Goal: Navigation & Orientation: Find specific page/section

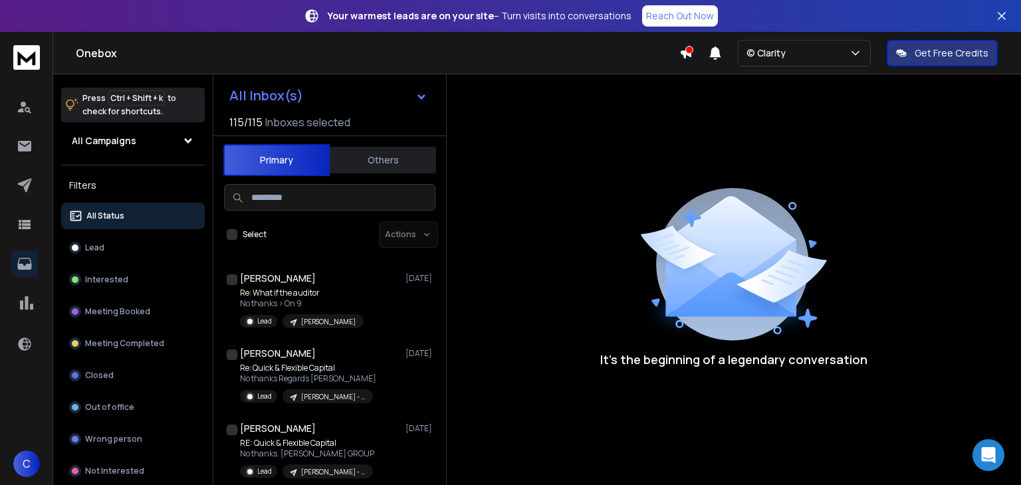
drag, startPoint x: 986, startPoint y: 453, endPoint x: 964, endPoint y: 441, distance: 25.3
click at [984, 451] on icon "Open Intercom Messenger" at bounding box center [989, 455] width 14 height 16
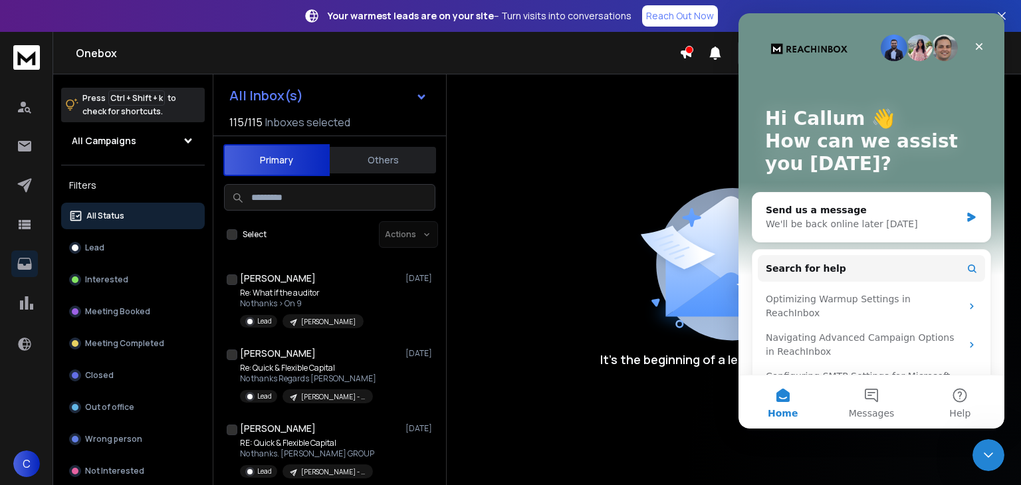
drag, startPoint x: 1006, startPoint y: 445, endPoint x: 19, endPoint y: 7, distance: 1079.0
click at [1006, 445] on div "It’s the beginning of a legendary conversation" at bounding box center [734, 280] width 574 height 413
click at [1002, 456] on div "Close Intercom Messenger" at bounding box center [988, 455] width 32 height 32
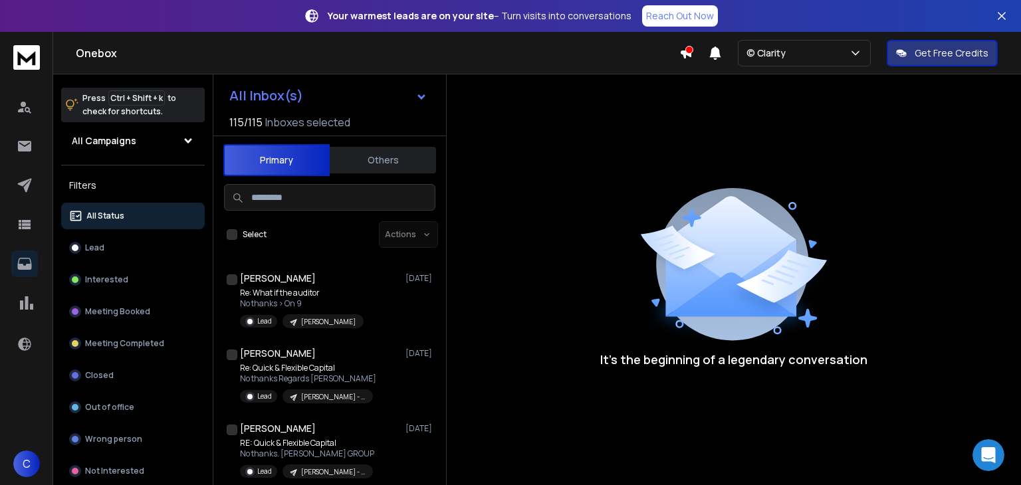
click at [999, 460] on div "Open Intercom Messenger" at bounding box center [988, 455] width 44 height 44
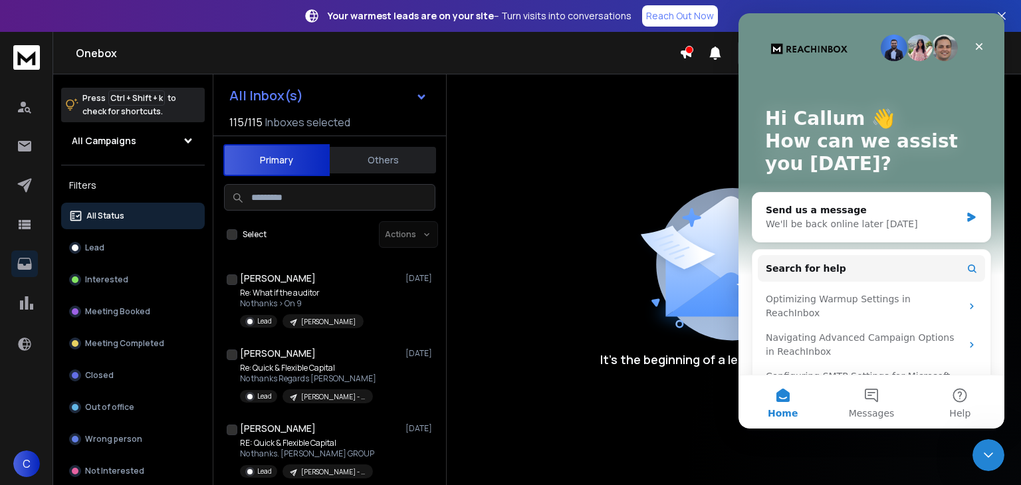
drag, startPoint x: 619, startPoint y: 416, endPoint x: 605, endPoint y: 410, distance: 15.8
click at [619, 415] on div "It’s the beginning of a legendary conversation" at bounding box center [734, 280] width 574 height 413
drag, startPoint x: 982, startPoint y: 451, endPoint x: 940, endPoint y: 441, distance: 43.0
click at [972, 441] on html at bounding box center [988, 455] width 32 height 32
drag, startPoint x: 974, startPoint y: 459, endPoint x: 966, endPoint y: 456, distance: 8.4
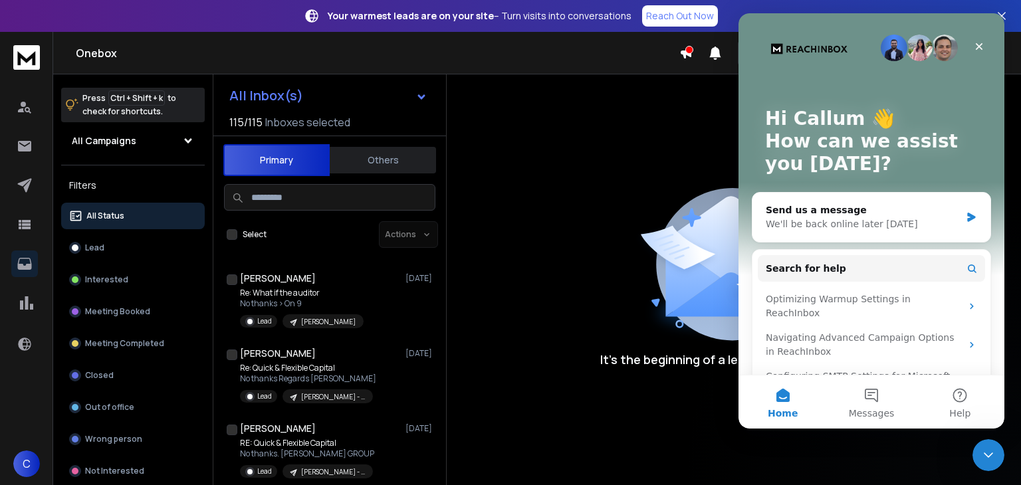
click at [972, 456] on html at bounding box center [988, 455] width 32 height 32
click at [983, 455] on icon "Close Intercom Messenger" at bounding box center [988, 455] width 16 height 16
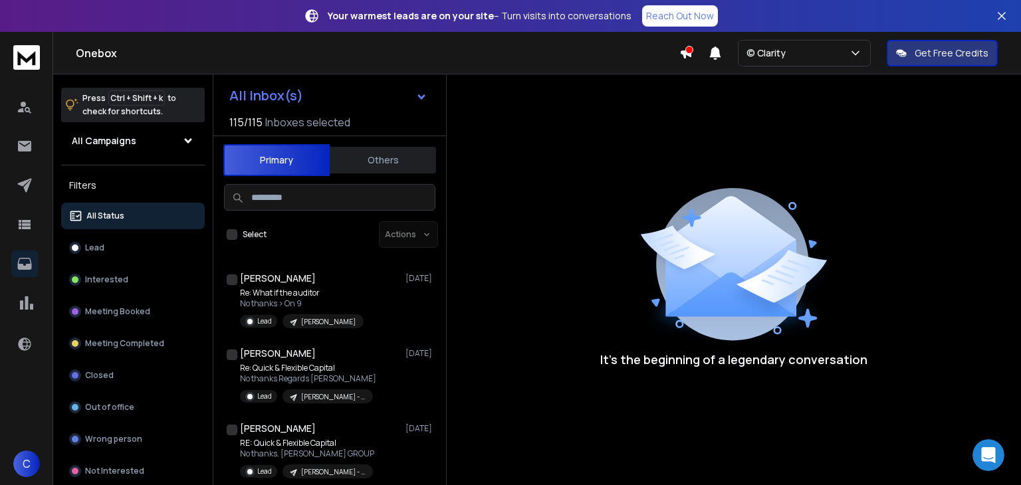
drag, startPoint x: 1829, startPoint y: 871, endPoint x: 967, endPoint y: 455, distance: 956.9
click at [972, 455] on html at bounding box center [988, 455] width 32 height 32
click at [989, 457] on icon "Open Intercom Messenger" at bounding box center [988, 455] width 9 height 11
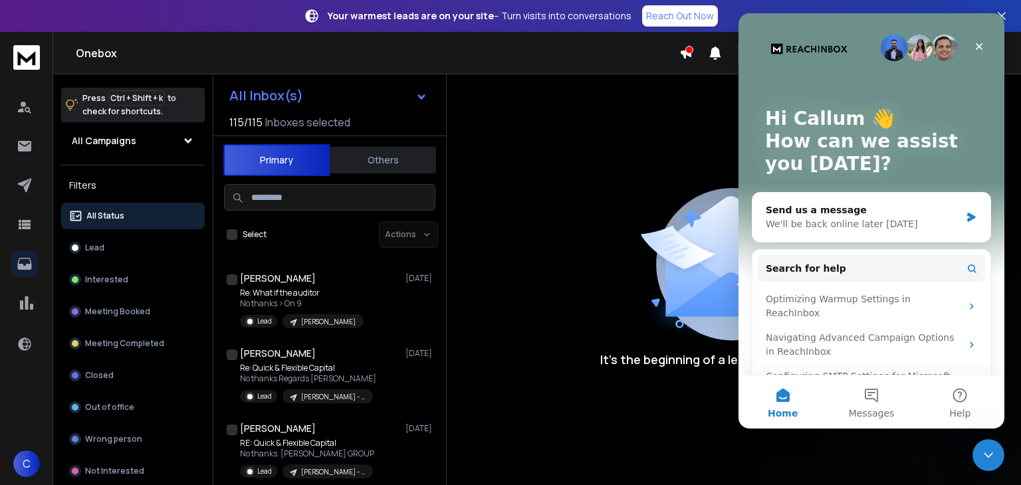
click at [988, 456] on icon "Close Intercom Messenger" at bounding box center [988, 455] width 9 height 5
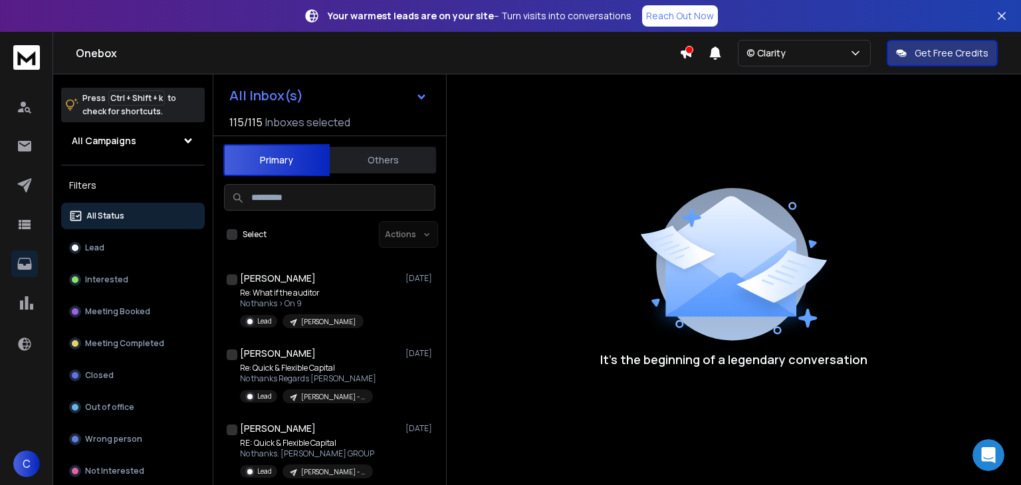
click at [999, 455] on div "Open Intercom Messenger" at bounding box center [988, 455] width 44 height 44
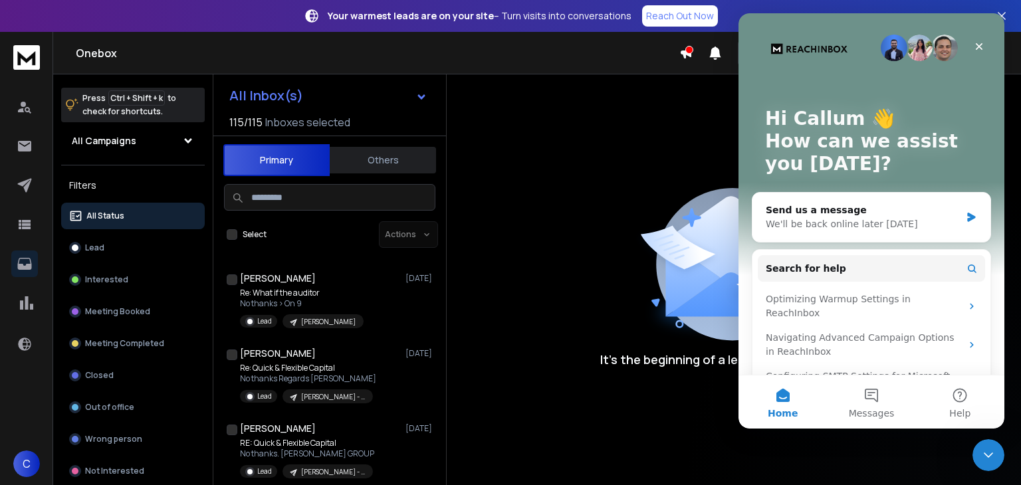
click at [984, 459] on icon "Close Intercom Messenger" at bounding box center [988, 455] width 16 height 16
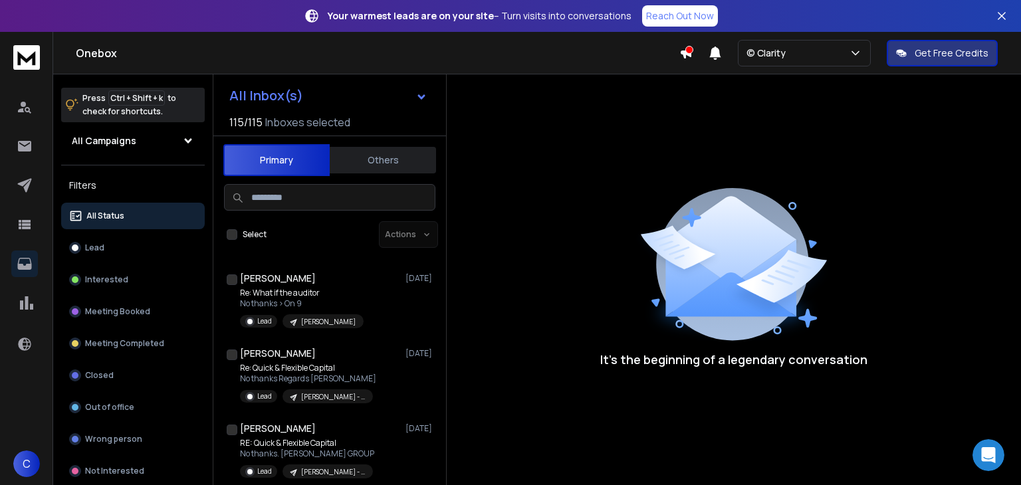
click at [988, 456] on icon "Open Intercom Messenger" at bounding box center [988, 455] width 9 height 11
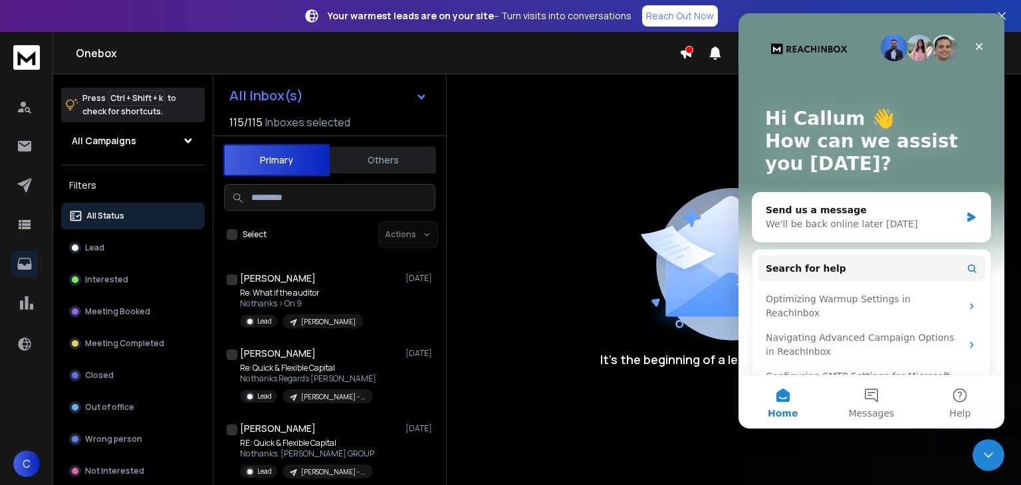
click at [986, 457] on icon "Close Intercom Messenger" at bounding box center [988, 455] width 16 height 16
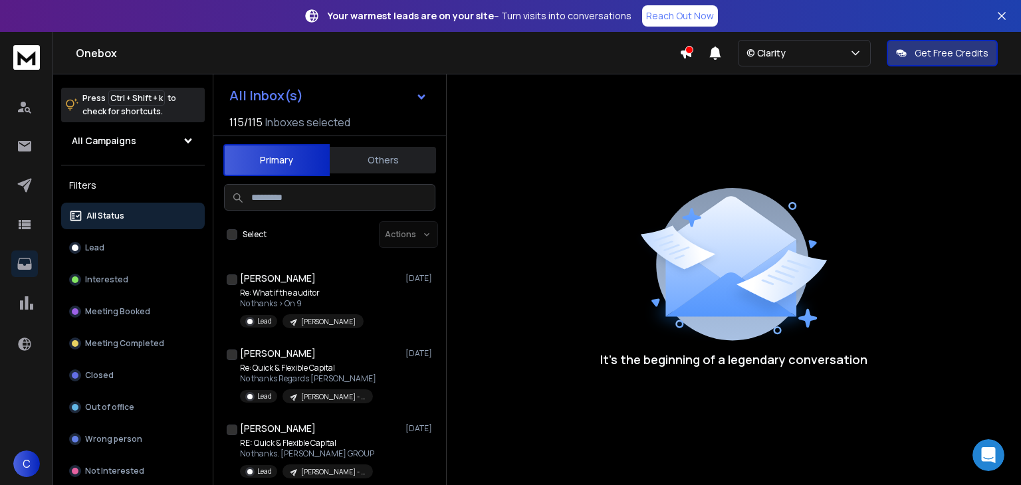
click at [992, 459] on icon "Open Intercom Messenger" at bounding box center [989, 456] width 22 height 22
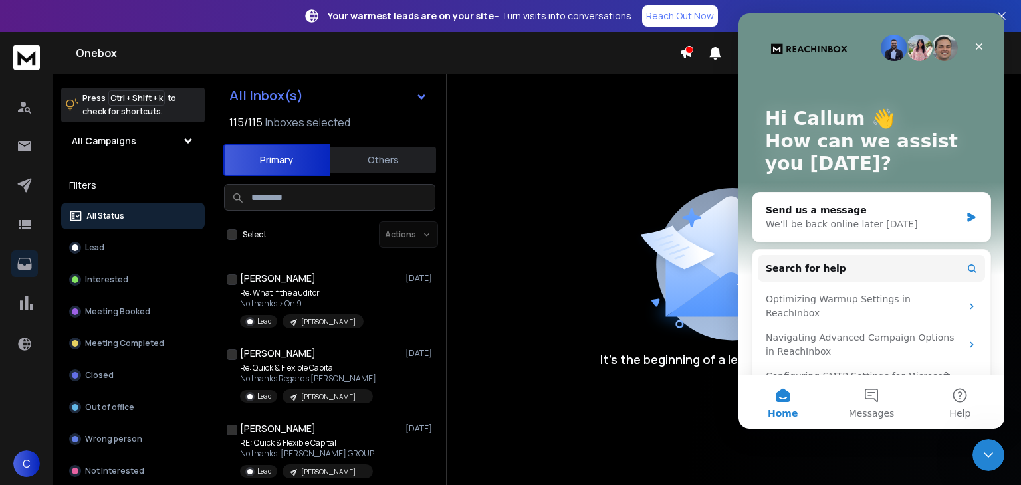
click at [982, 449] on icon "Close Intercom Messenger" at bounding box center [988, 455] width 16 height 16
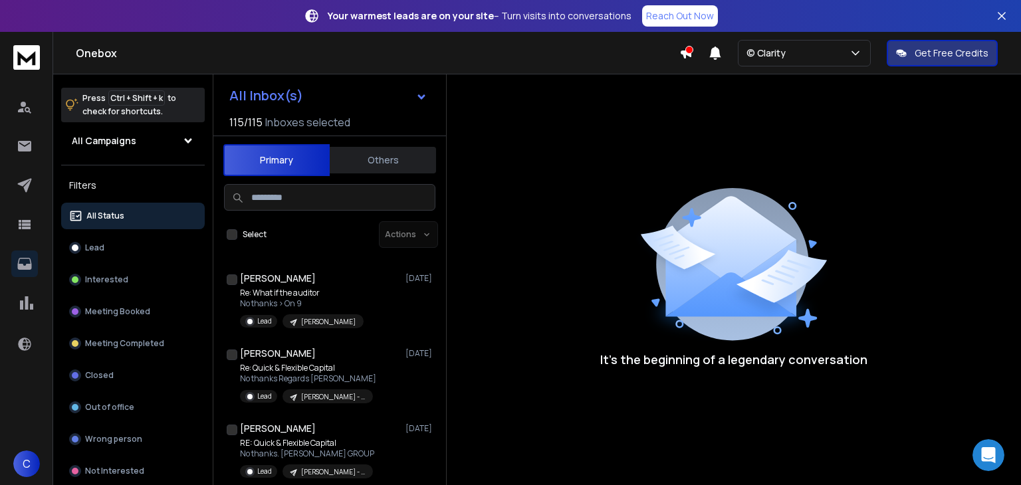
click at [979, 453] on icon "Open Intercom Messenger" at bounding box center [989, 456] width 22 height 22
click at [610, 267] on div "It’s the beginning of a legendary conversation" at bounding box center [734, 280] width 574 height 413
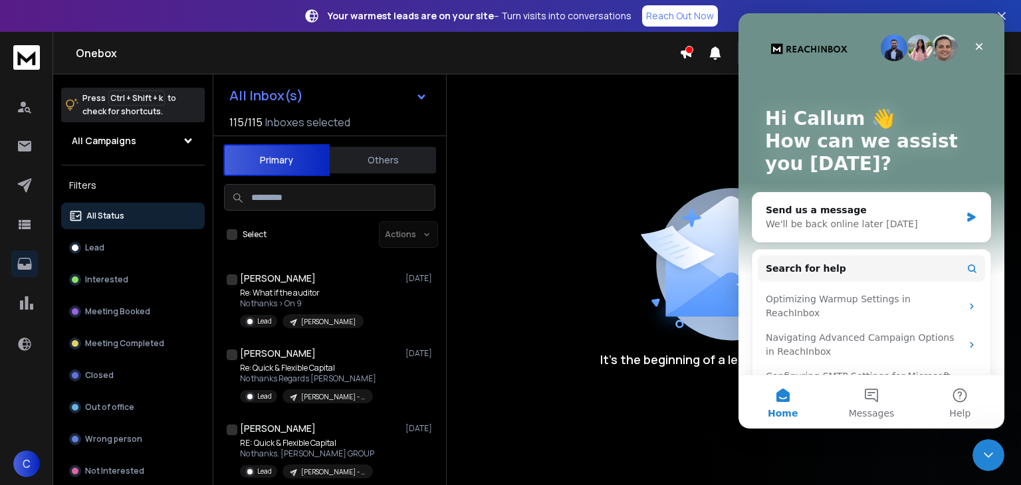
click at [996, 457] on icon "Close Intercom Messenger" at bounding box center [988, 455] width 16 height 16
